Goal: Information Seeking & Learning: Learn about a topic

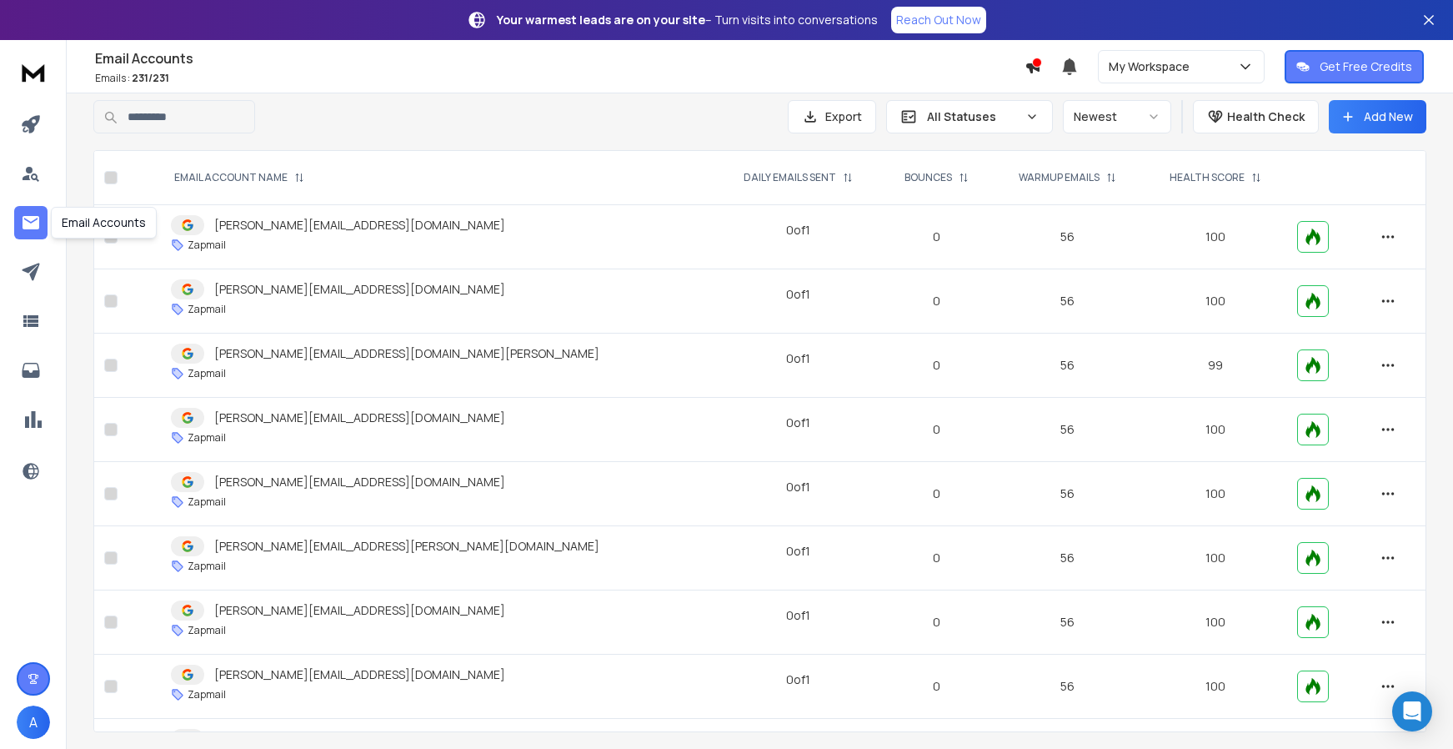
scroll to position [14318, 0]
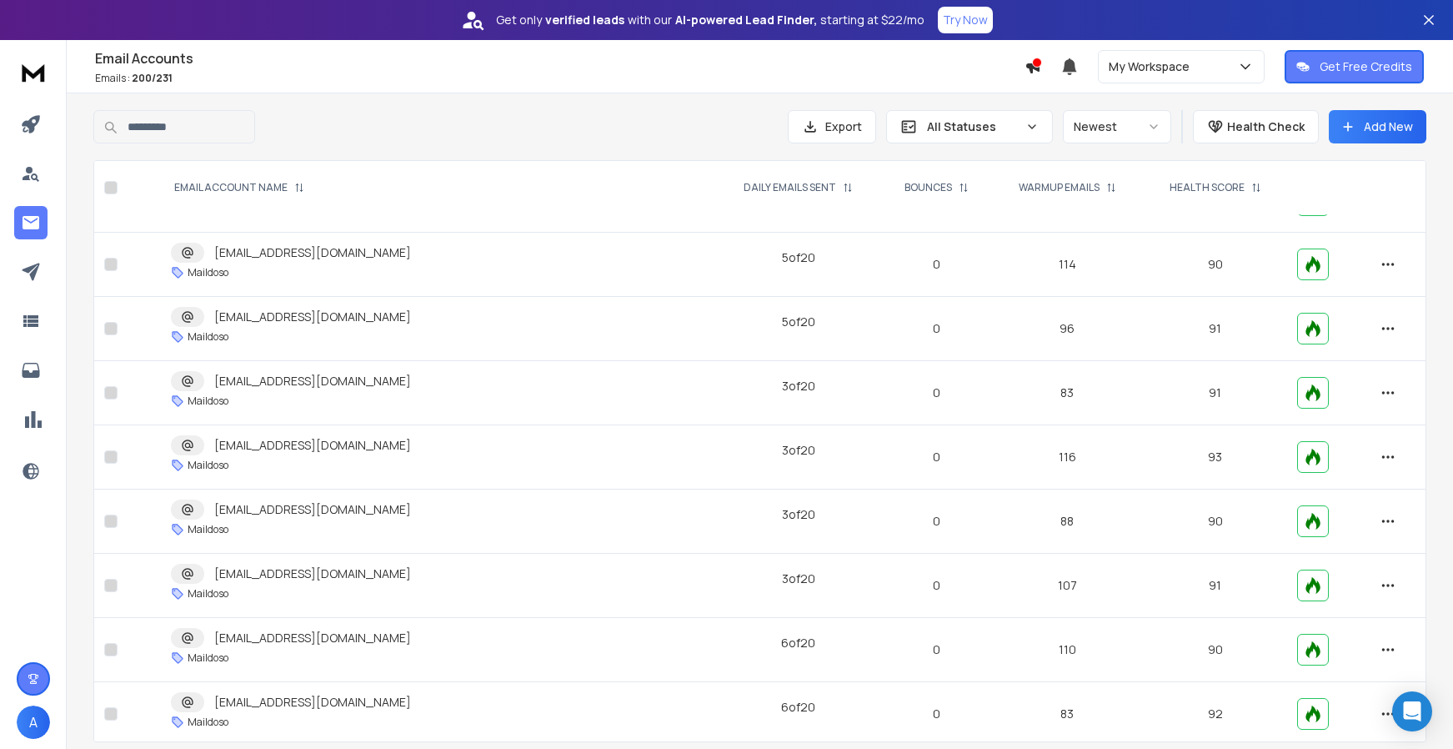
scroll to position [12354, 0]
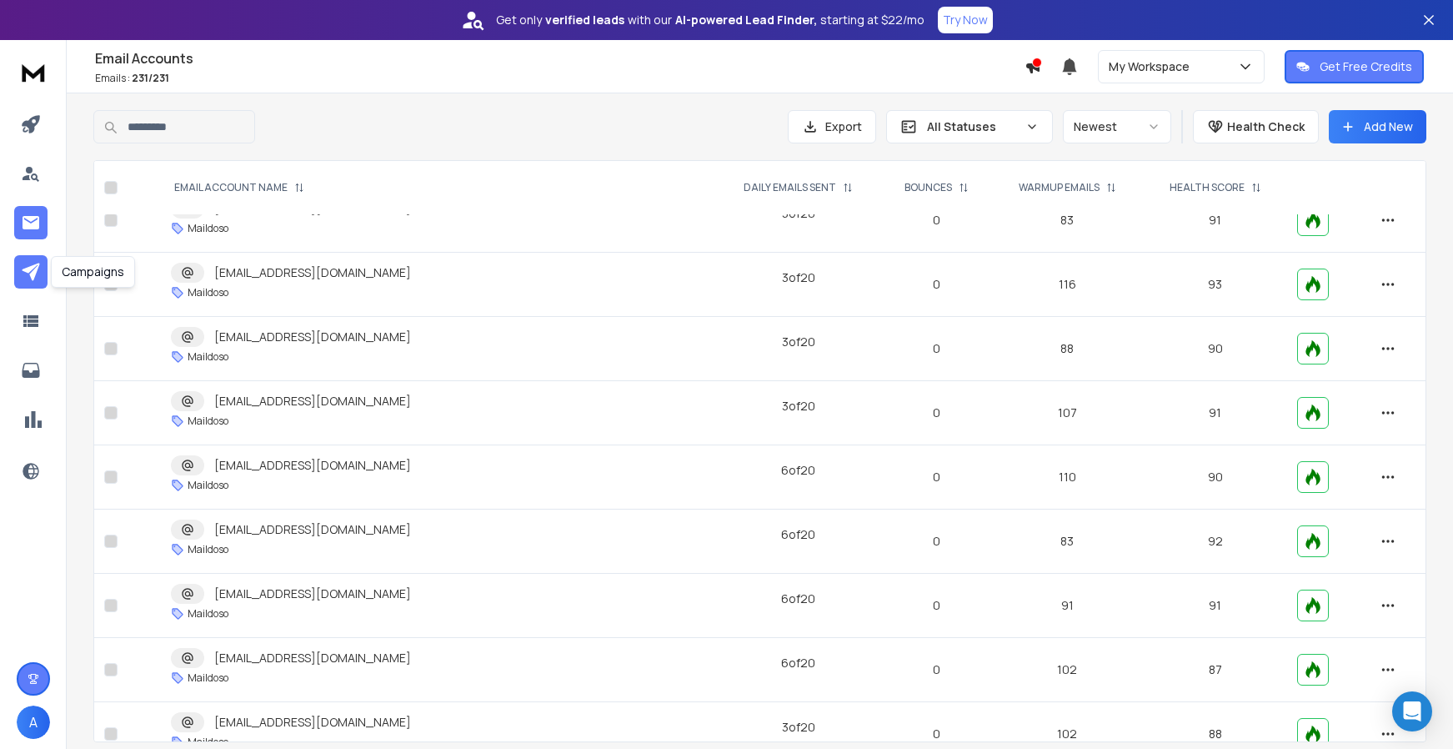
click at [30, 273] on icon at bounding box center [31, 272] width 20 height 20
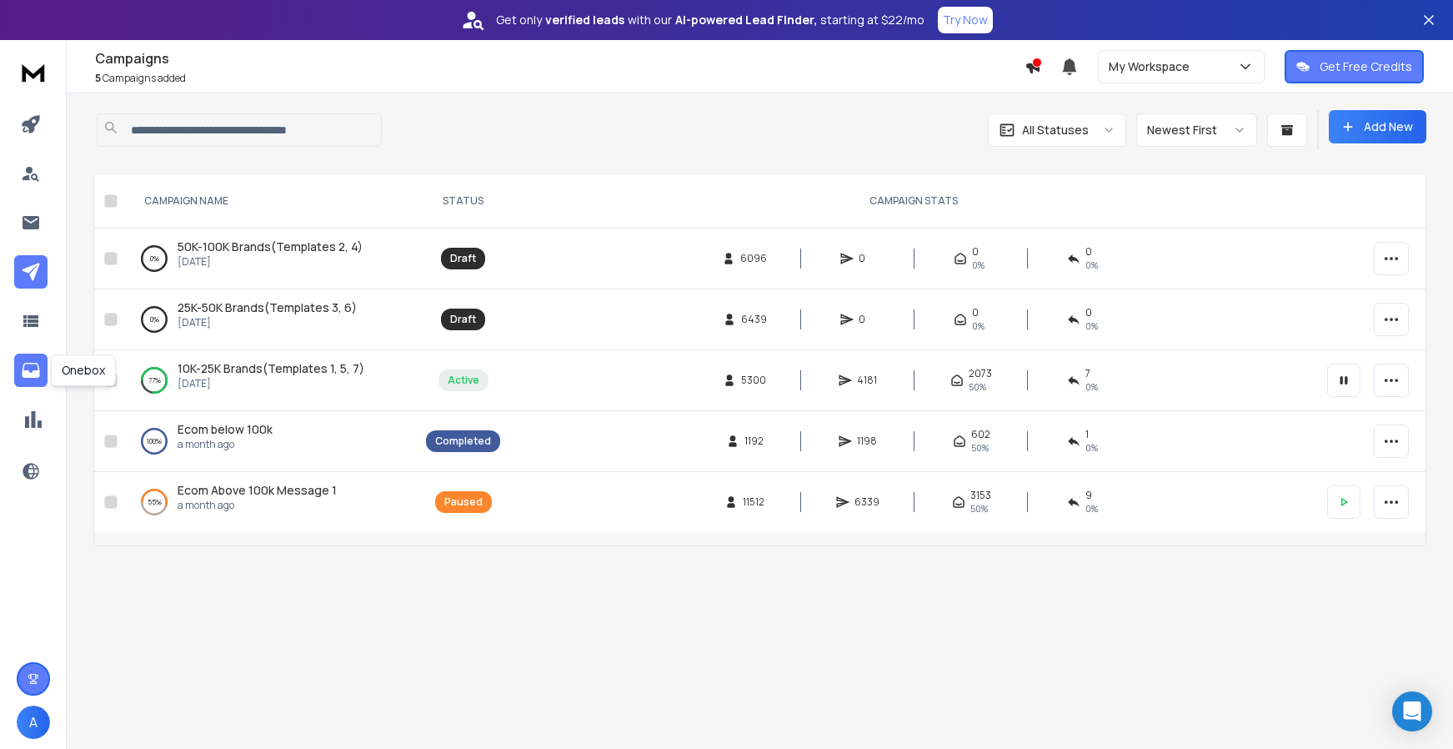
click at [26, 371] on icon at bounding box center [31, 370] width 18 height 15
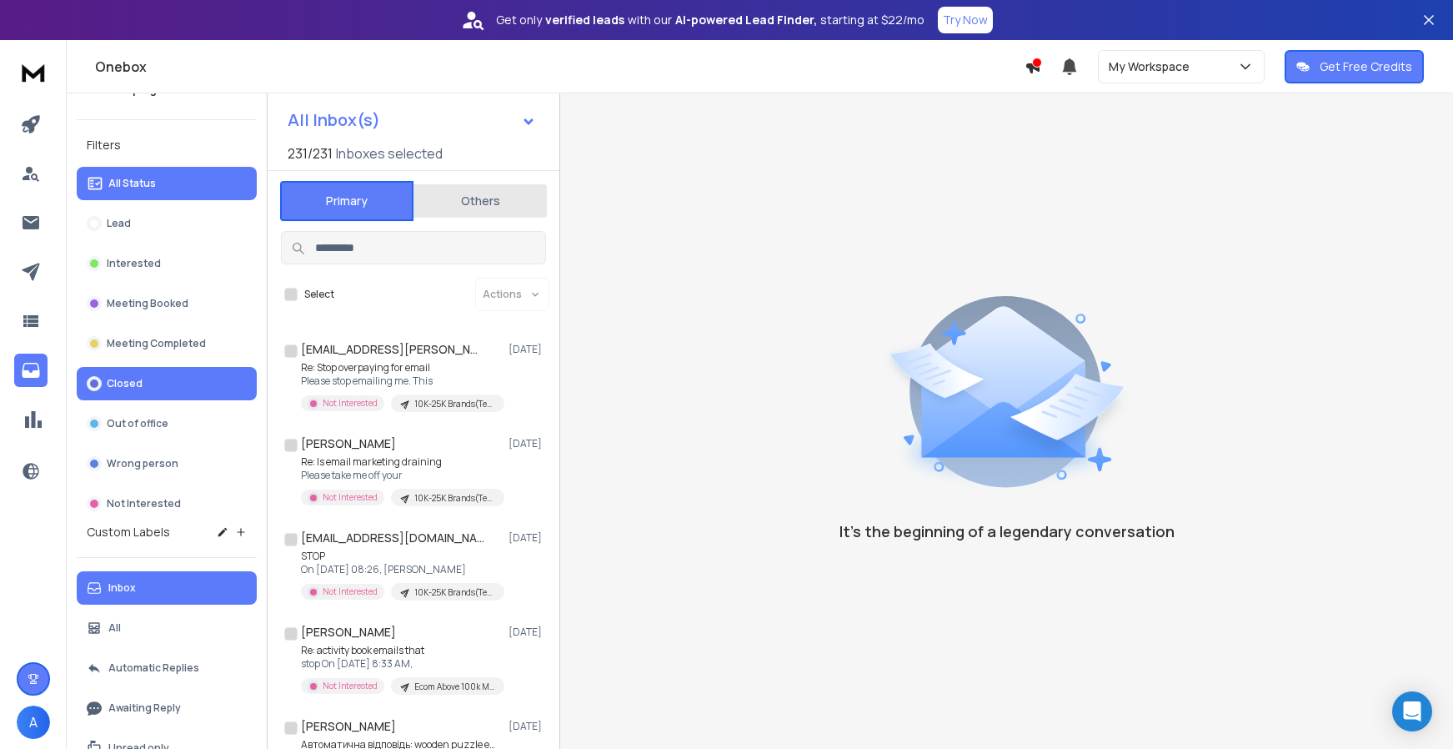
scroll to position [92, 0]
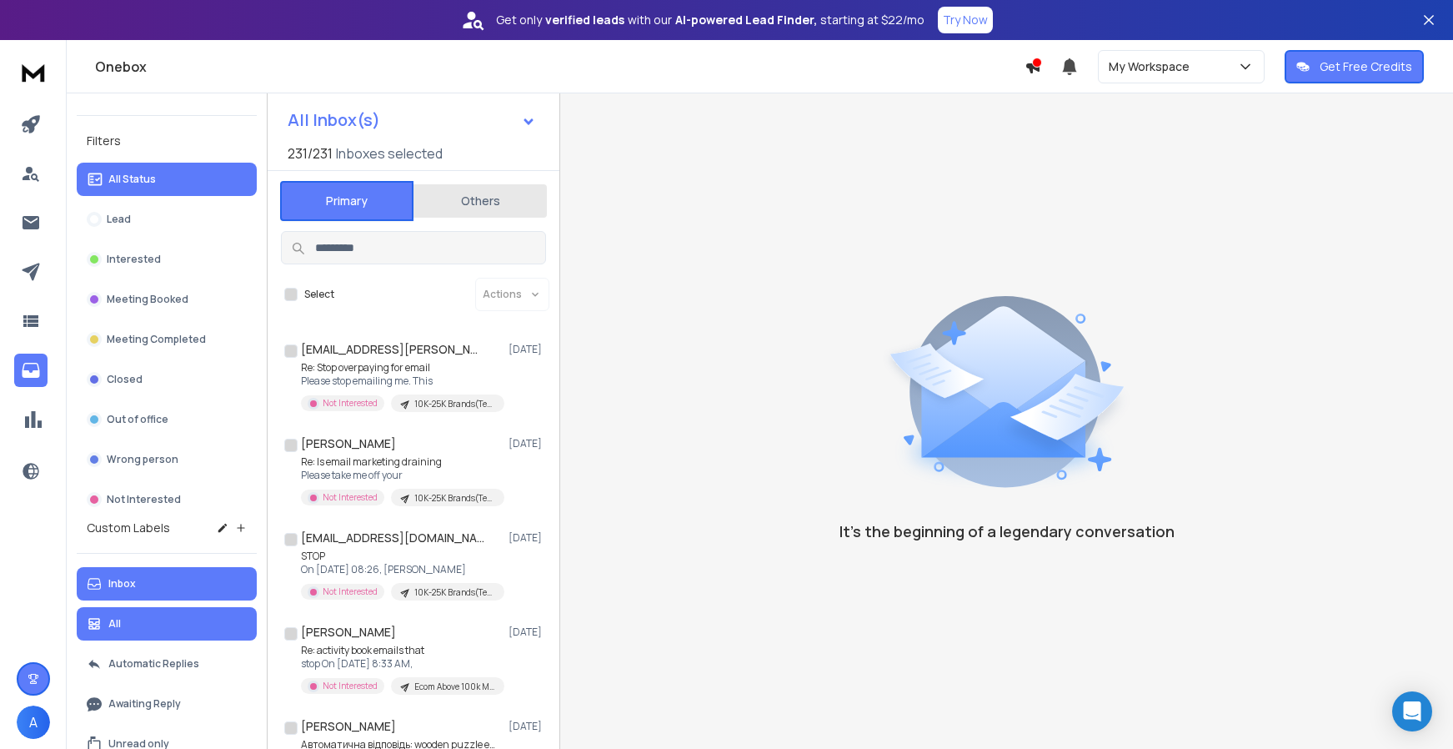
click at [113, 623] on p "All" at bounding box center [114, 623] width 13 height 13
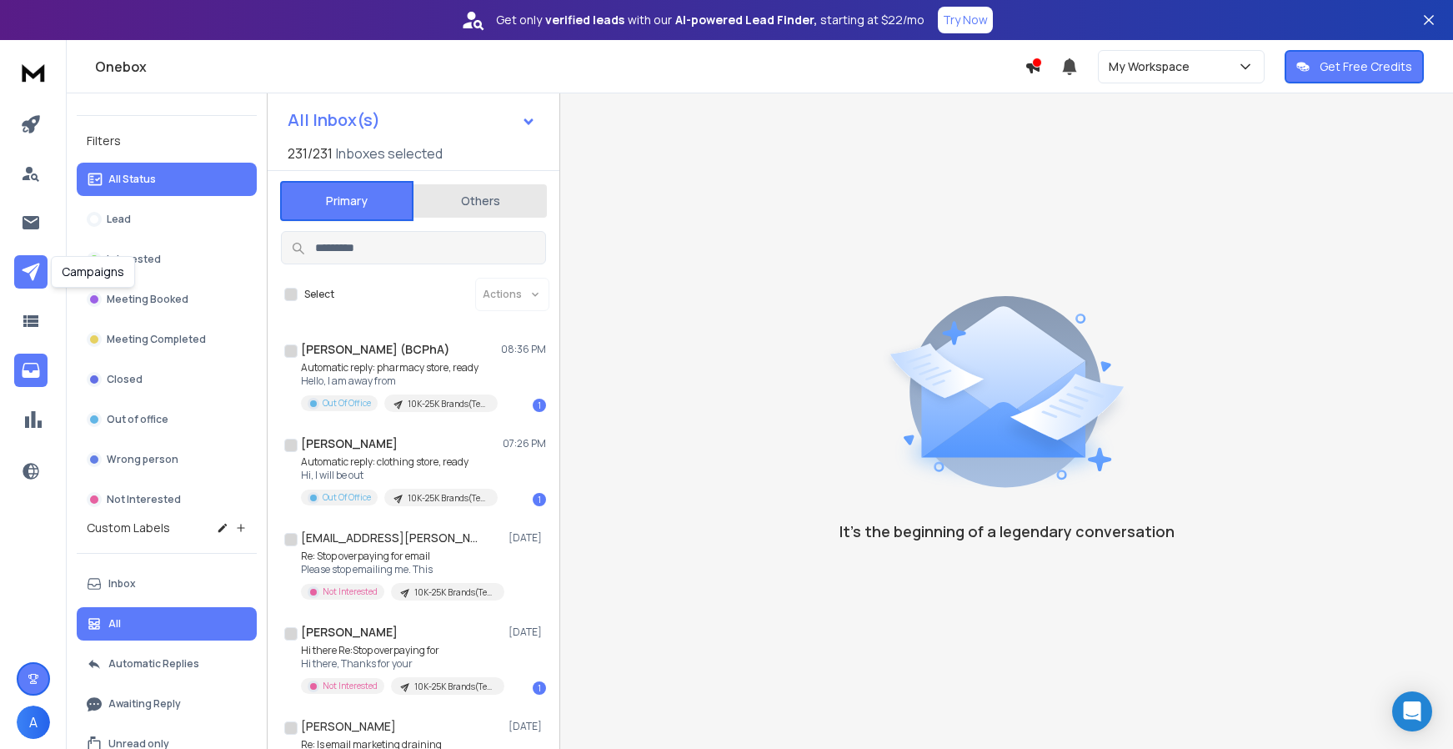
click at [33, 277] on icon at bounding box center [31, 272] width 18 height 18
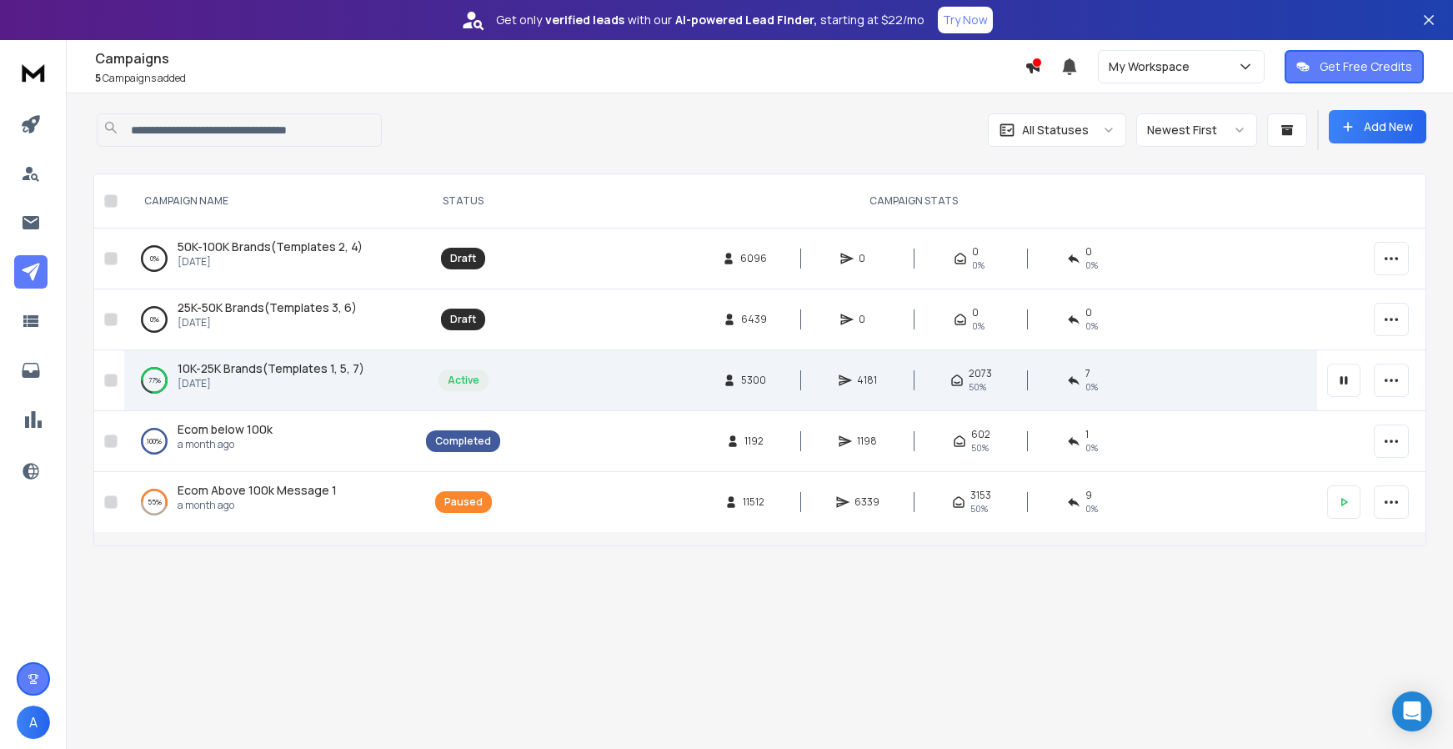
click at [349, 377] on p "6 days ago" at bounding box center [271, 383] width 187 height 13
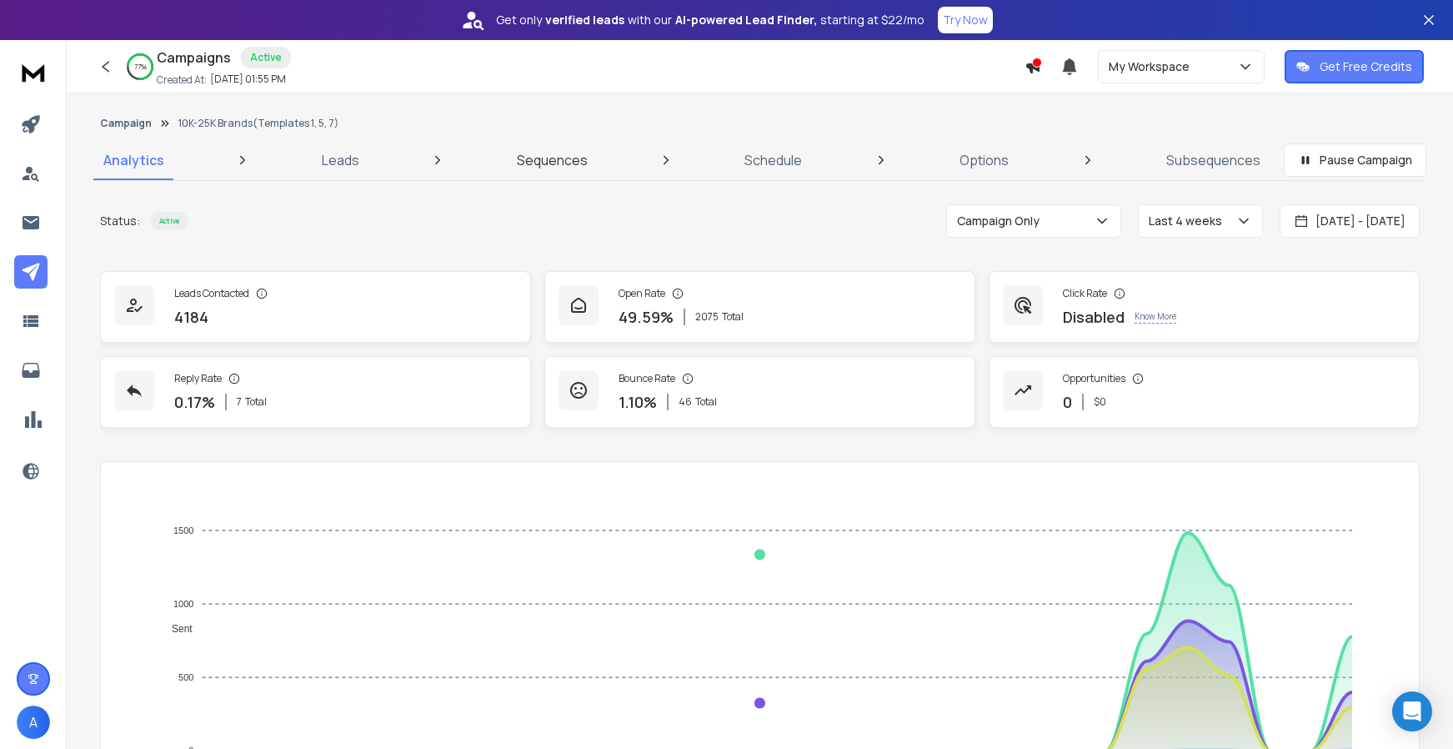
click at [542, 156] on p "Sequences" at bounding box center [552, 160] width 71 height 20
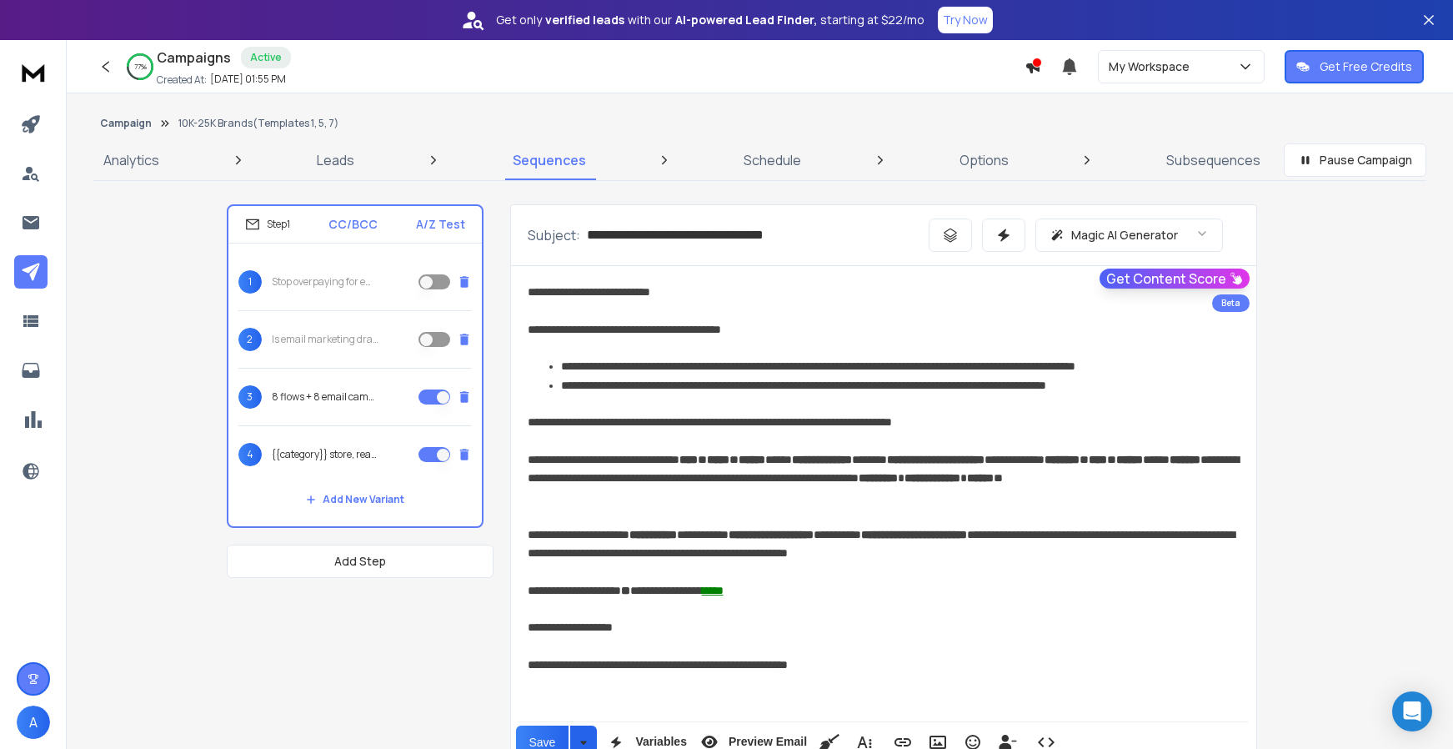
click at [326, 397] on p "8 flows + 8 email campaigns for $99/mo" at bounding box center [325, 396] width 107 height 13
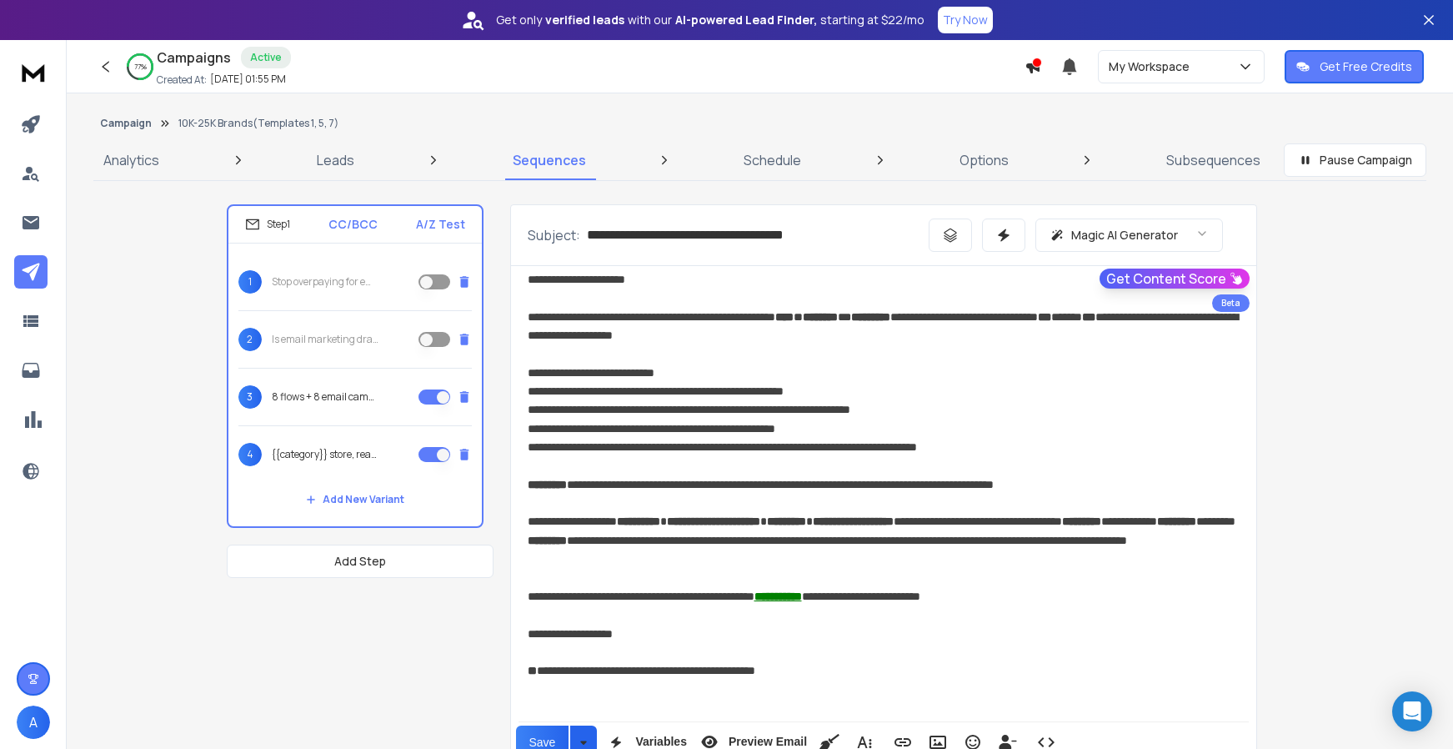
scroll to position [41, 0]
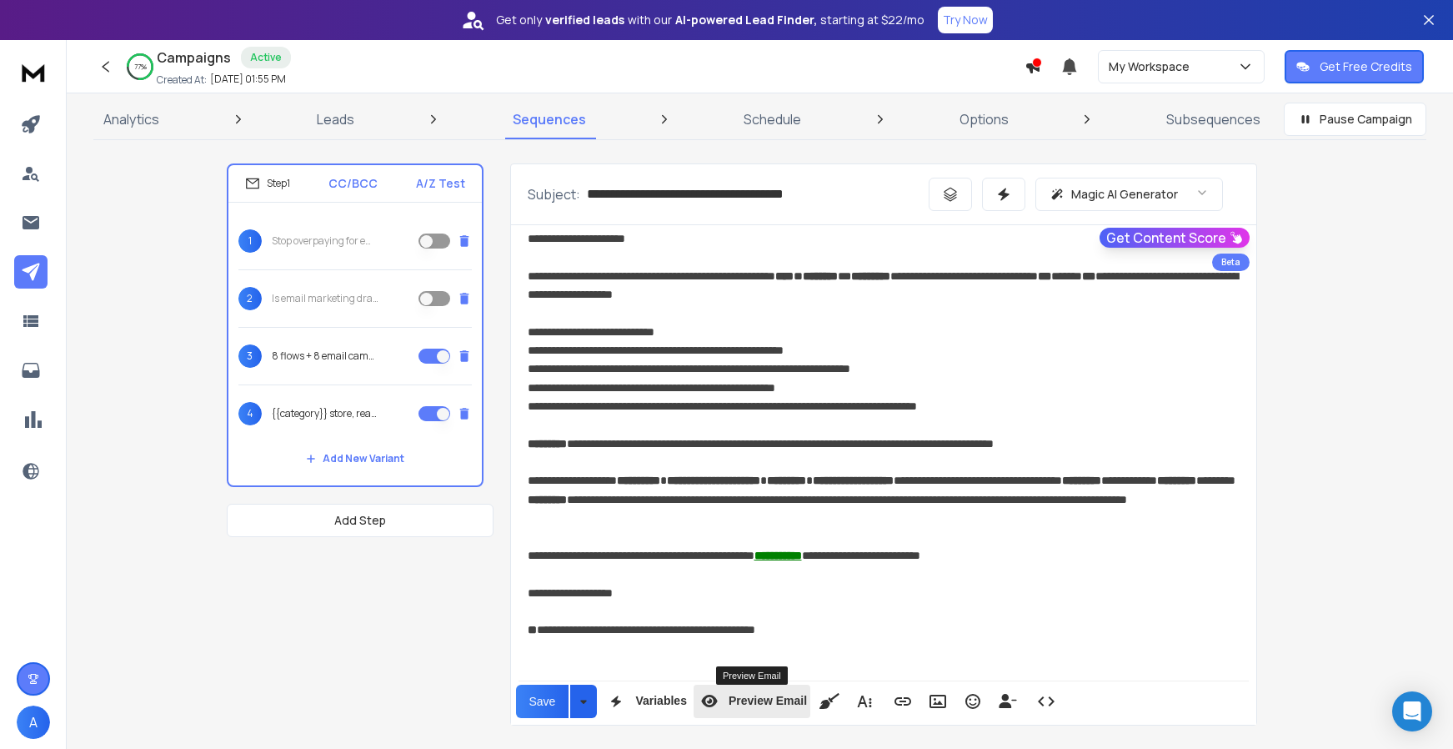
click at [754, 703] on span "Preview Email" at bounding box center [767, 701] width 85 height 14
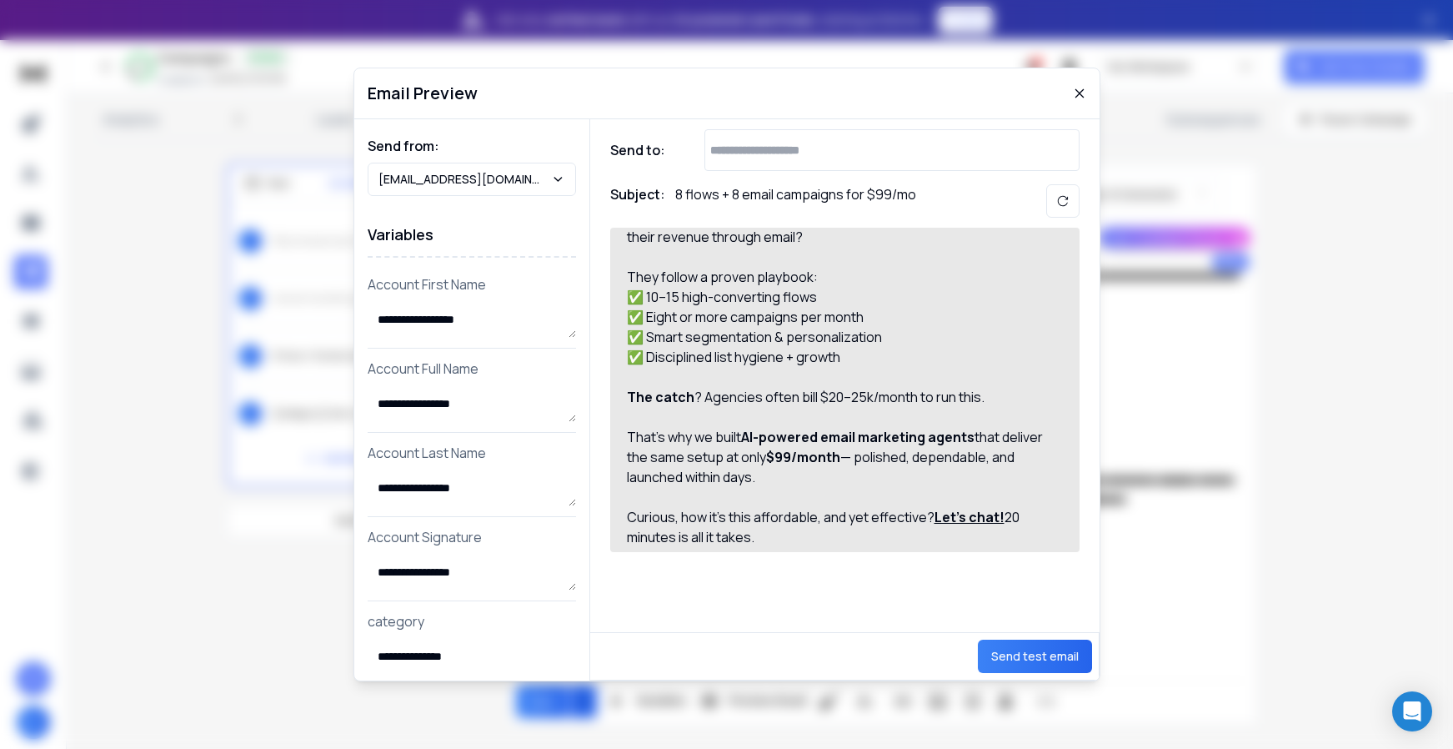
scroll to position [0, 0]
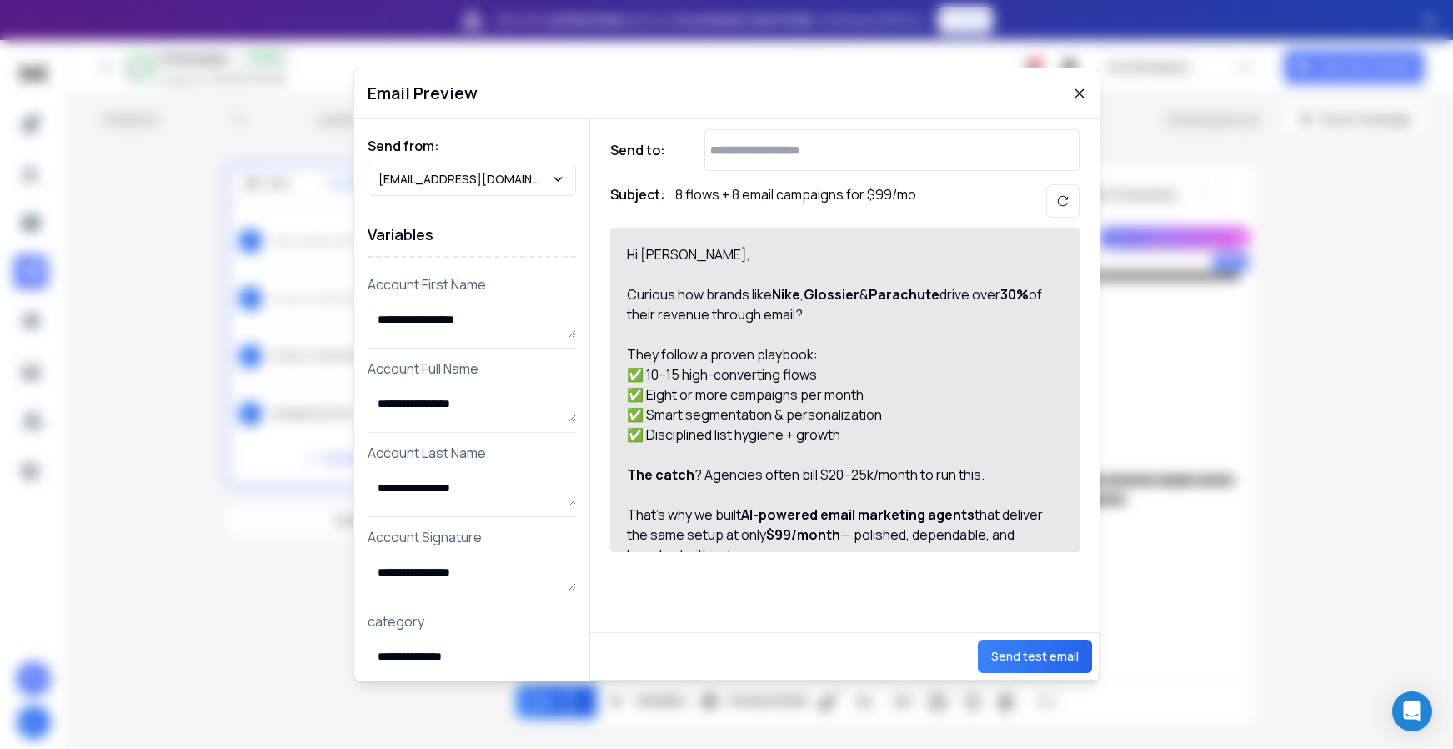
click at [1082, 93] on icon at bounding box center [1079, 93] width 13 height 13
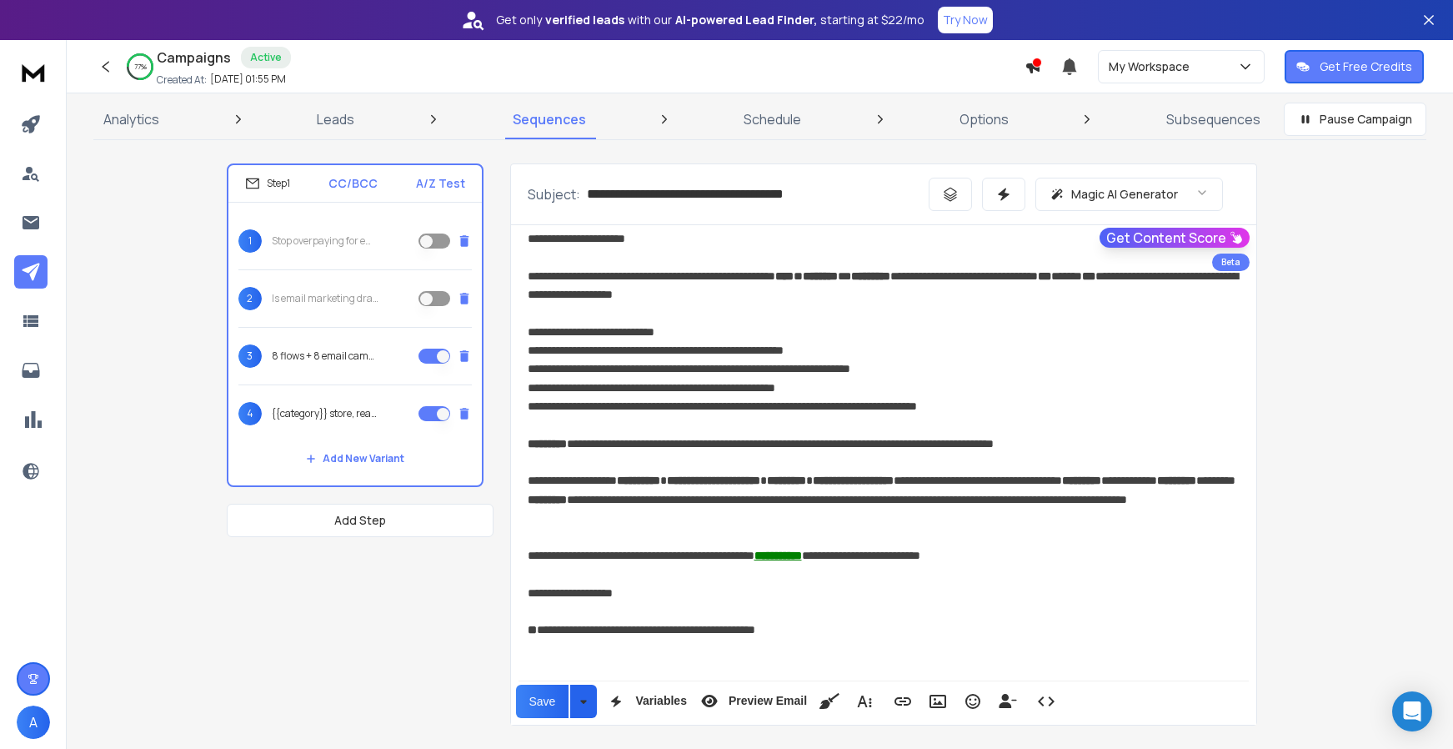
click at [316, 408] on p "{{category}} store, ready for your first revenue channel?" at bounding box center [325, 413] width 107 height 13
type input "**********"
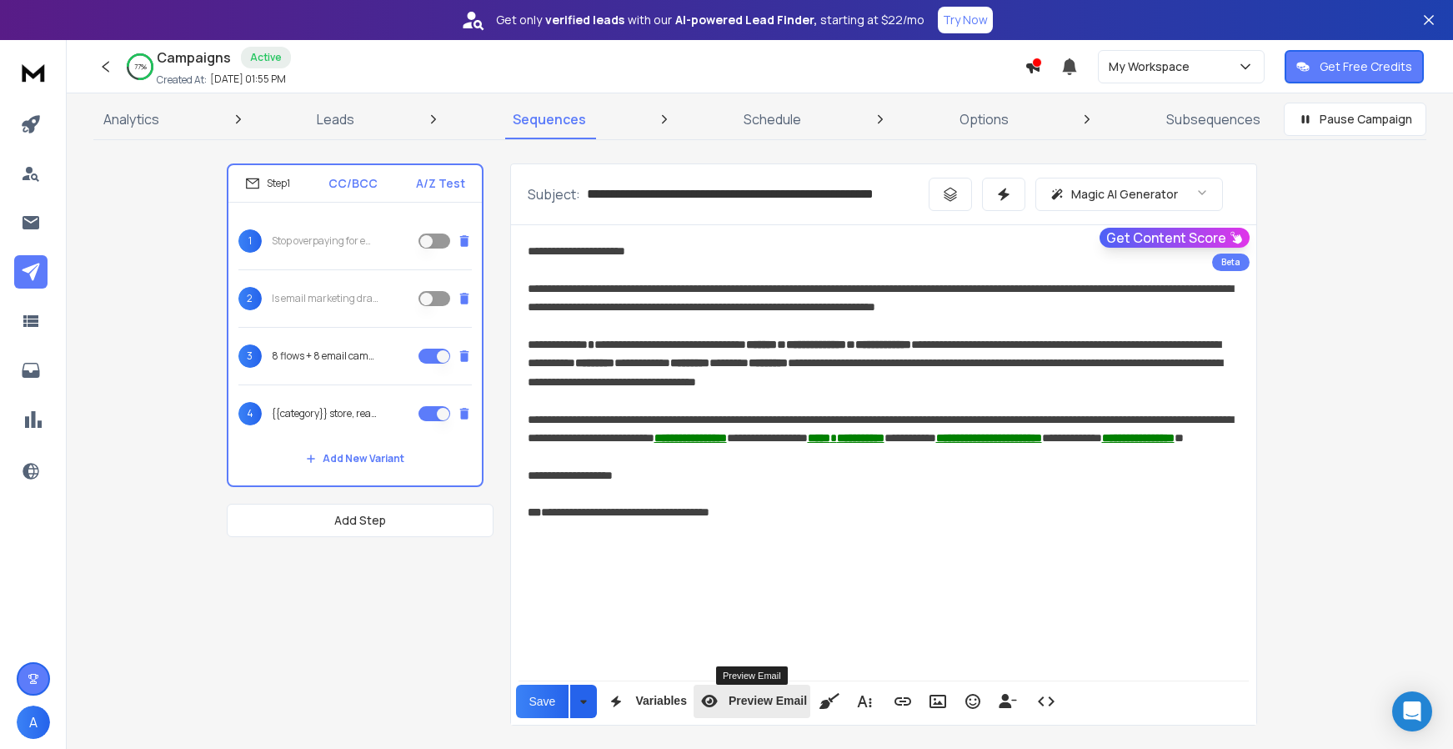
click at [771, 696] on span "Preview Email" at bounding box center [767, 701] width 85 height 14
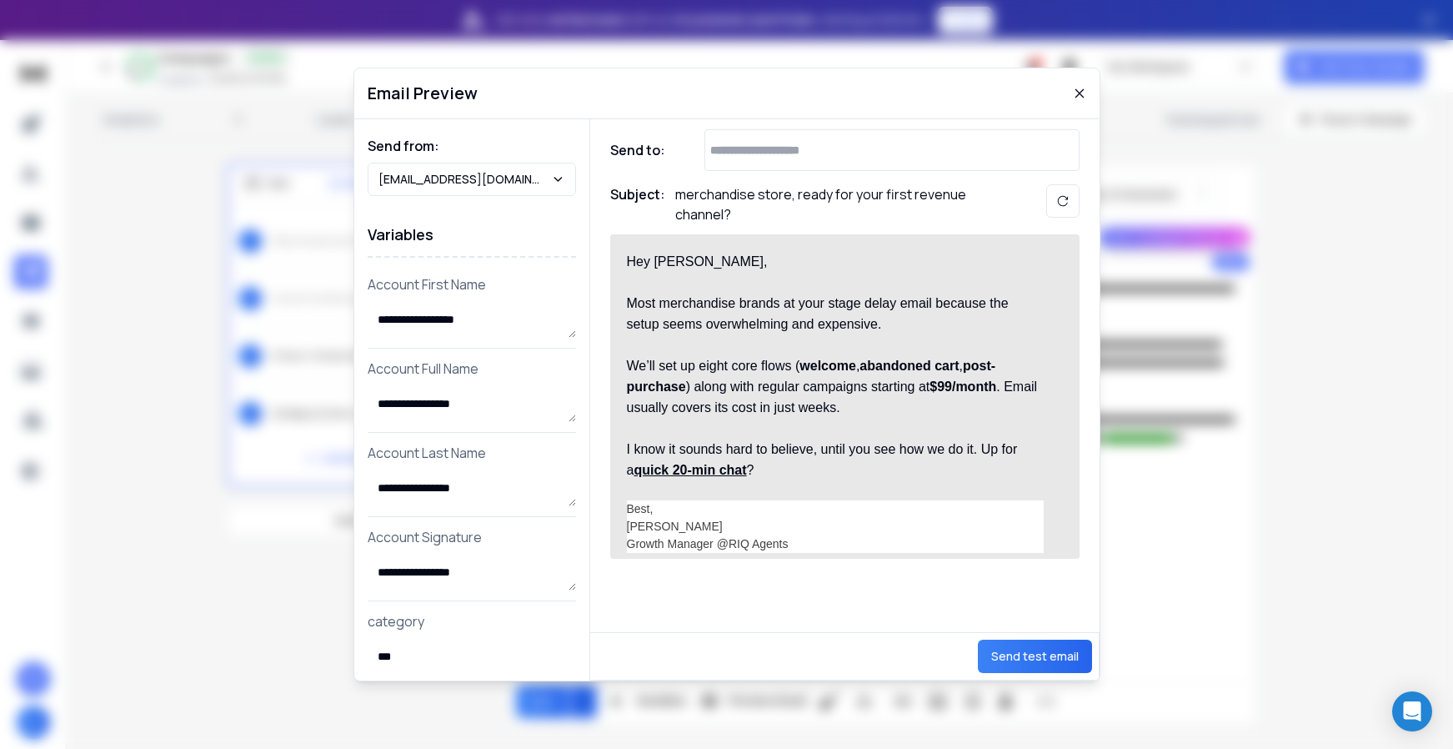
click at [1076, 93] on icon at bounding box center [1079, 93] width 13 height 13
